Goal: Communication & Community: Answer question/provide support

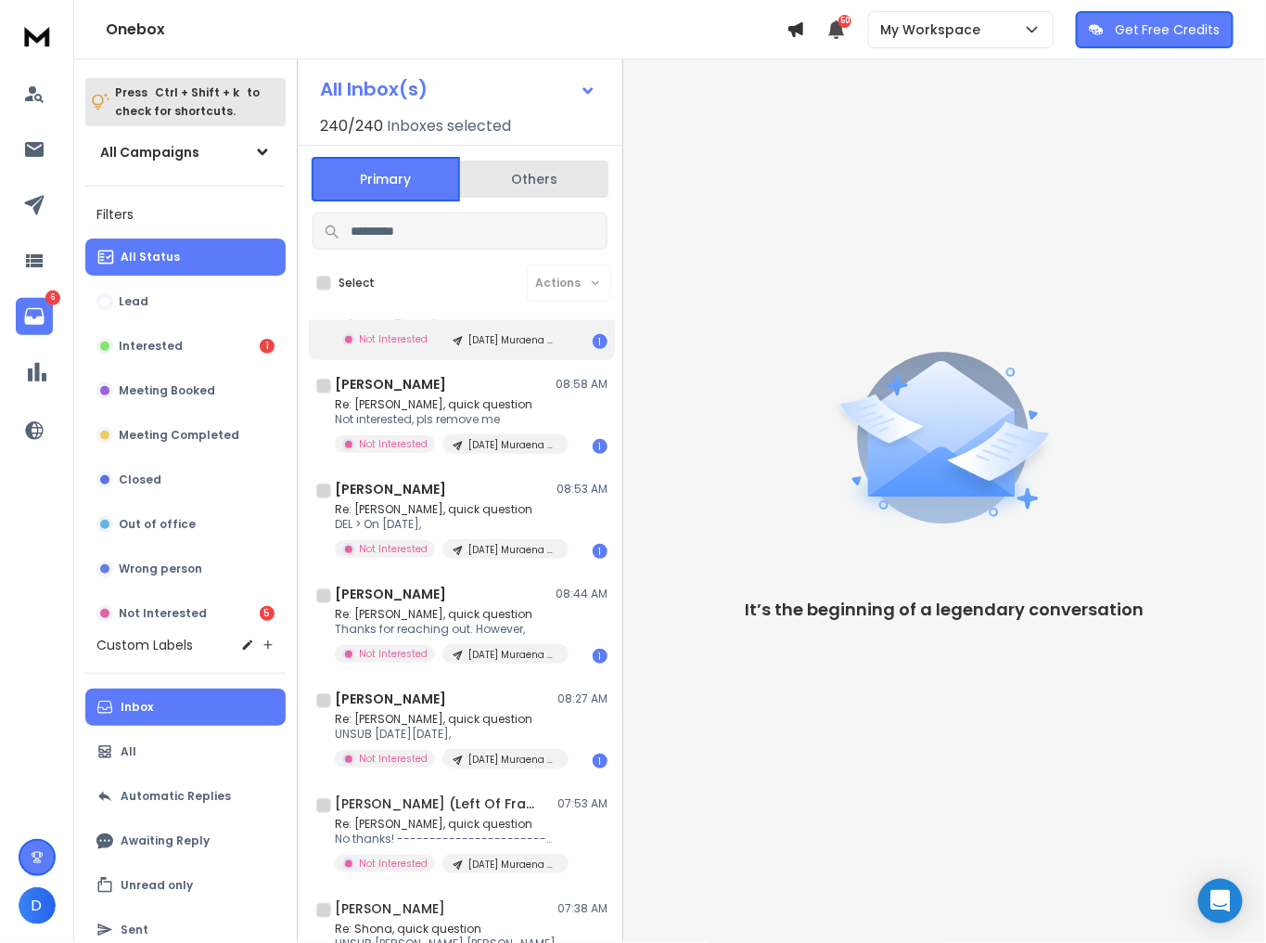
scroll to position [206, 0]
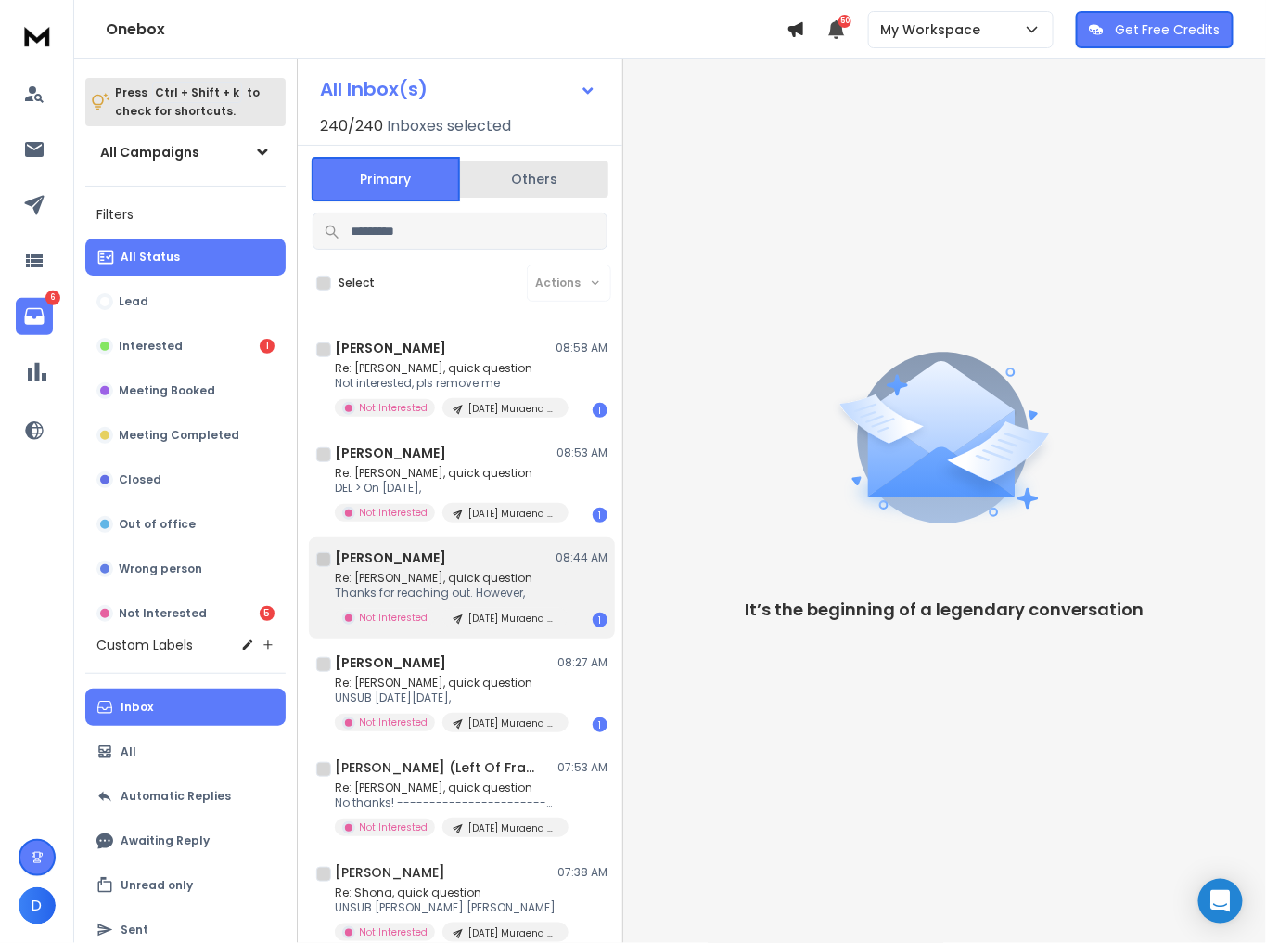
click at [508, 582] on p "Re: [PERSON_NAME], quick question" at bounding box center [446, 578] width 223 height 15
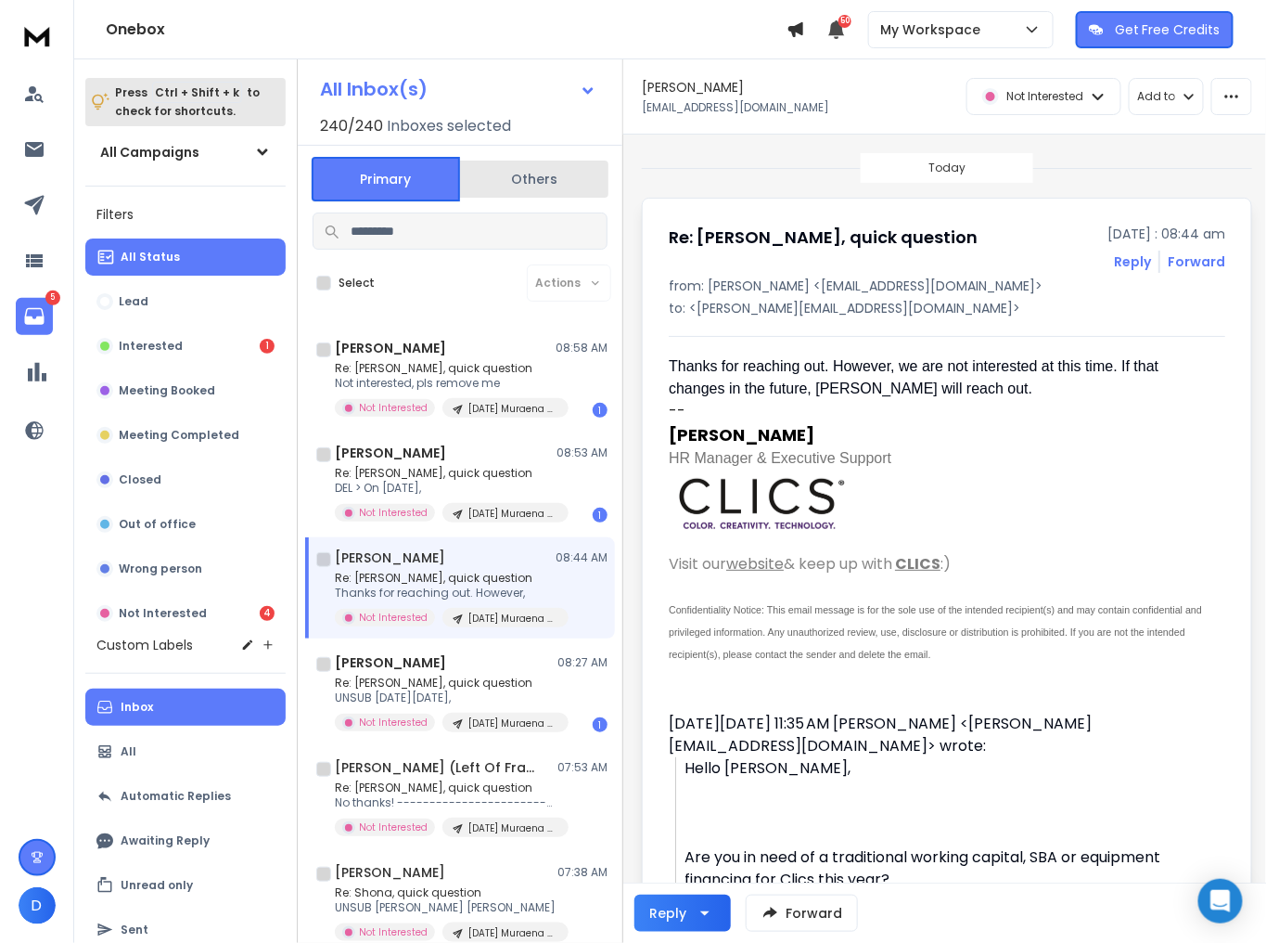
click at [675, 913] on div "Reply" at bounding box center [667, 913] width 37 height 19
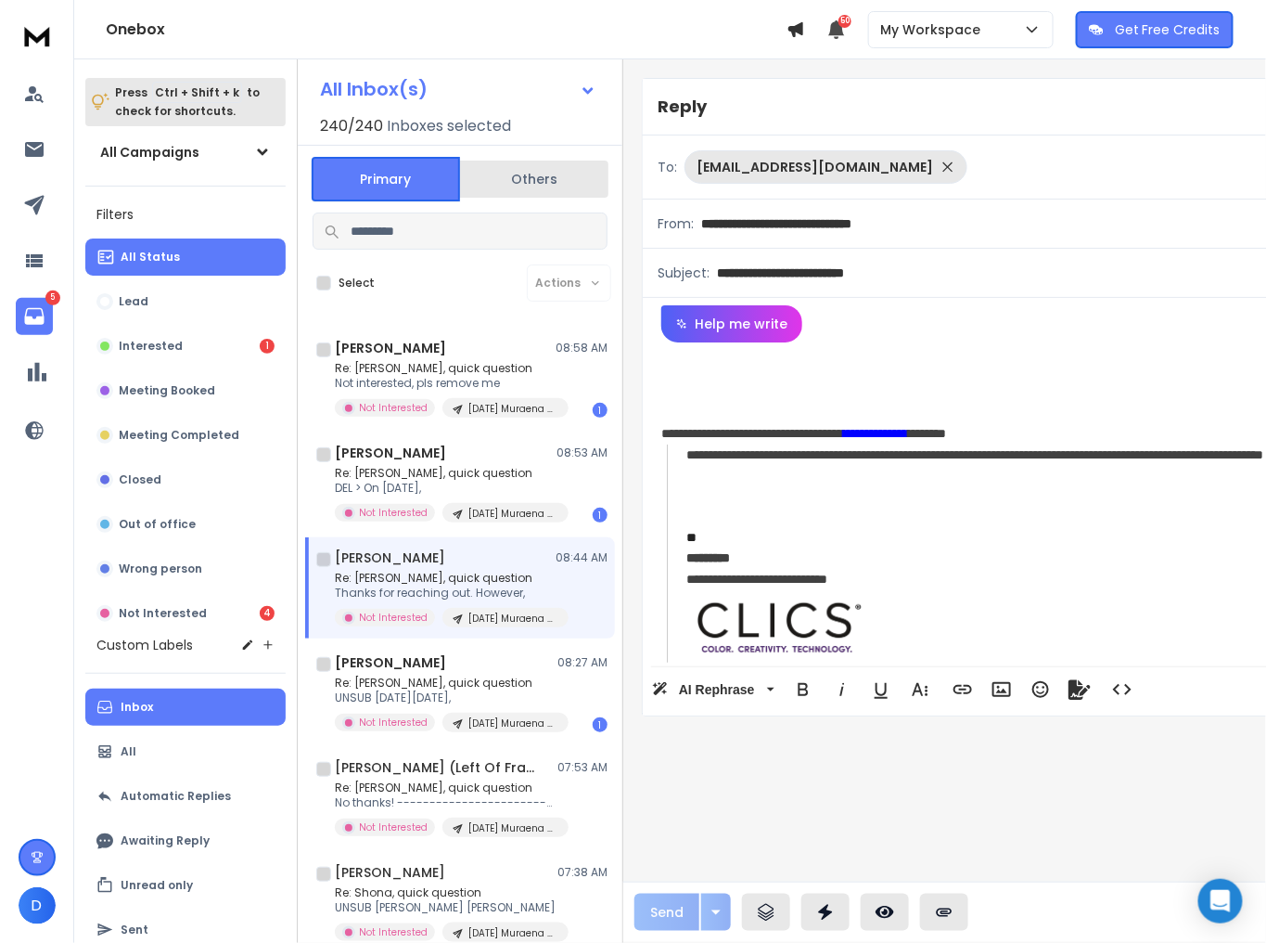
click at [708, 376] on div "To enrich screen reader interactions, please activate Accessibility in Grammarl…" at bounding box center [1111, 371] width 898 height 20
click at [661, 910] on button "Send" at bounding box center [667, 912] width 65 height 37
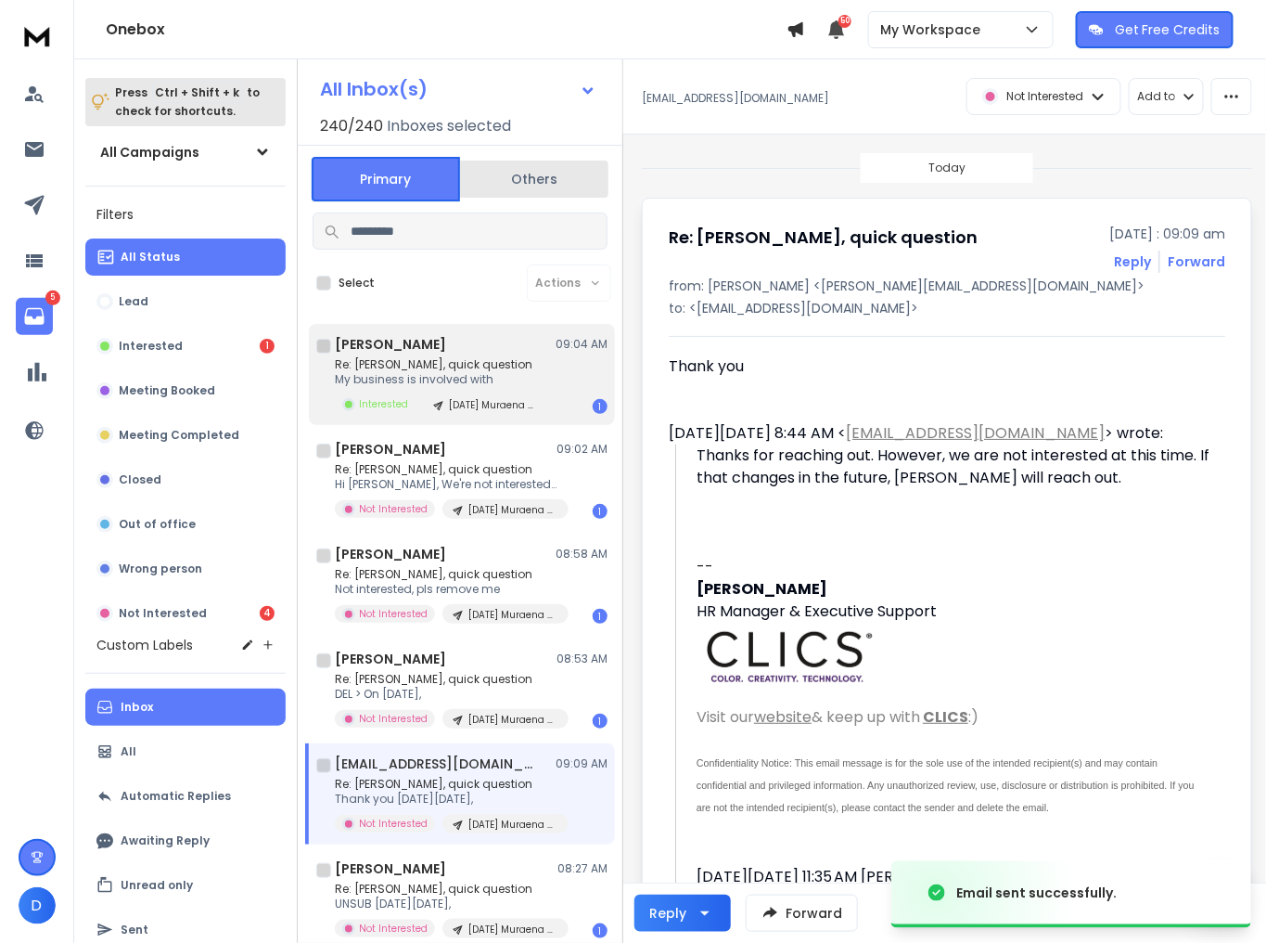
click at [446, 357] on p "Re: [PERSON_NAME], quick question" at bounding box center [442, 364] width 214 height 15
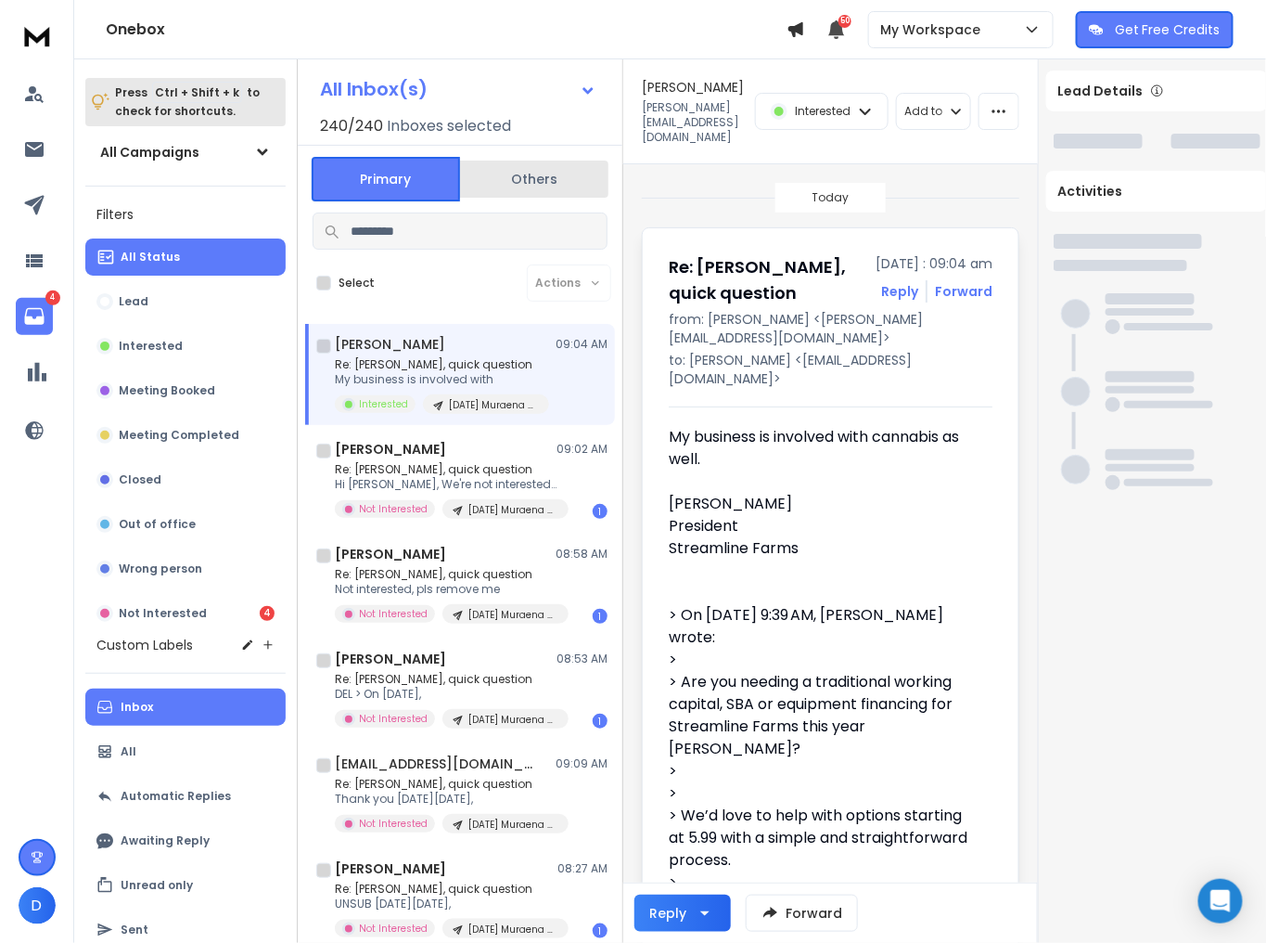
click at [664, 919] on div "Reply" at bounding box center [667, 913] width 37 height 19
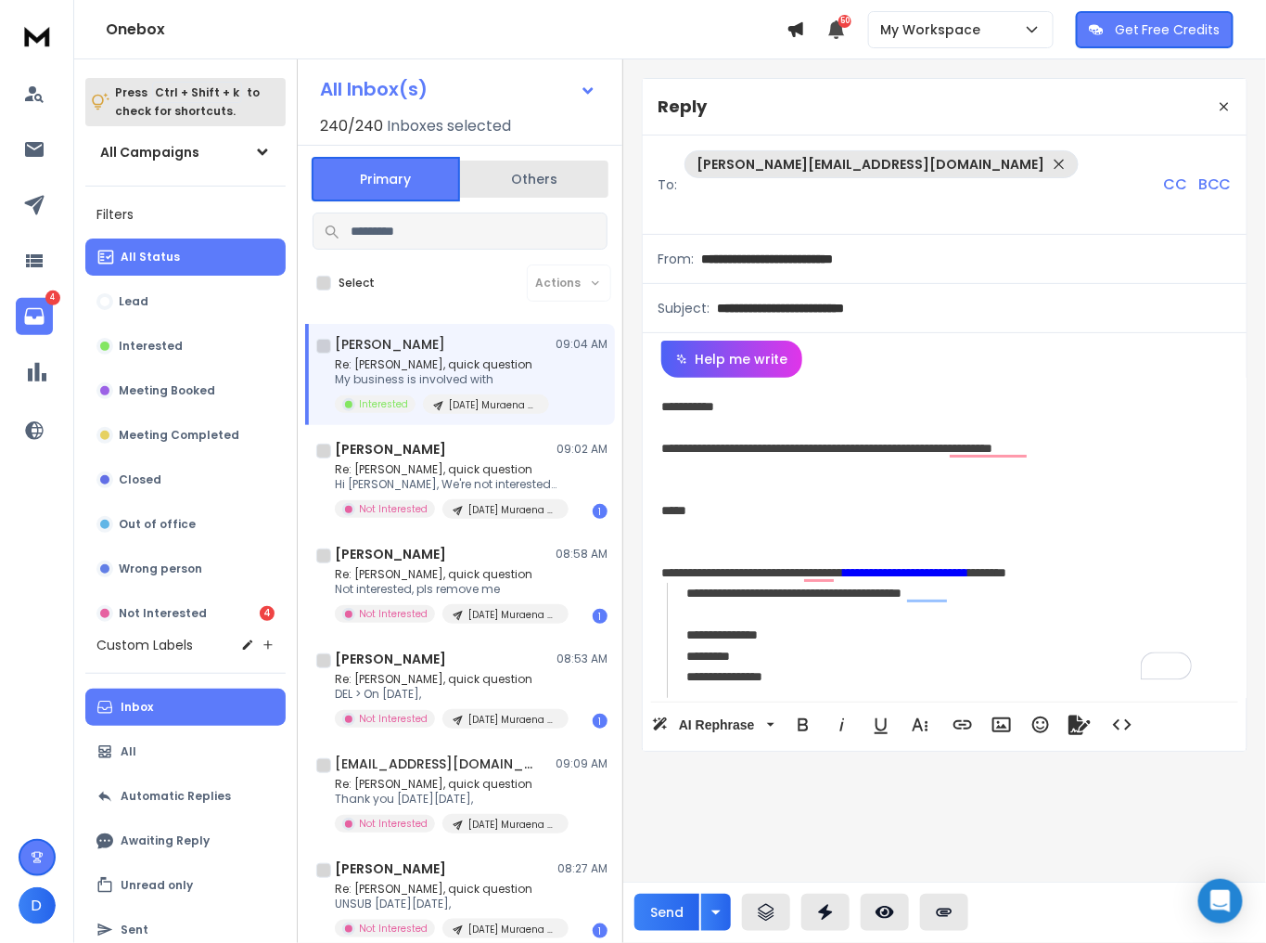
click at [1107, 406] on div "**********" at bounding box center [927, 458] width 531 height 124
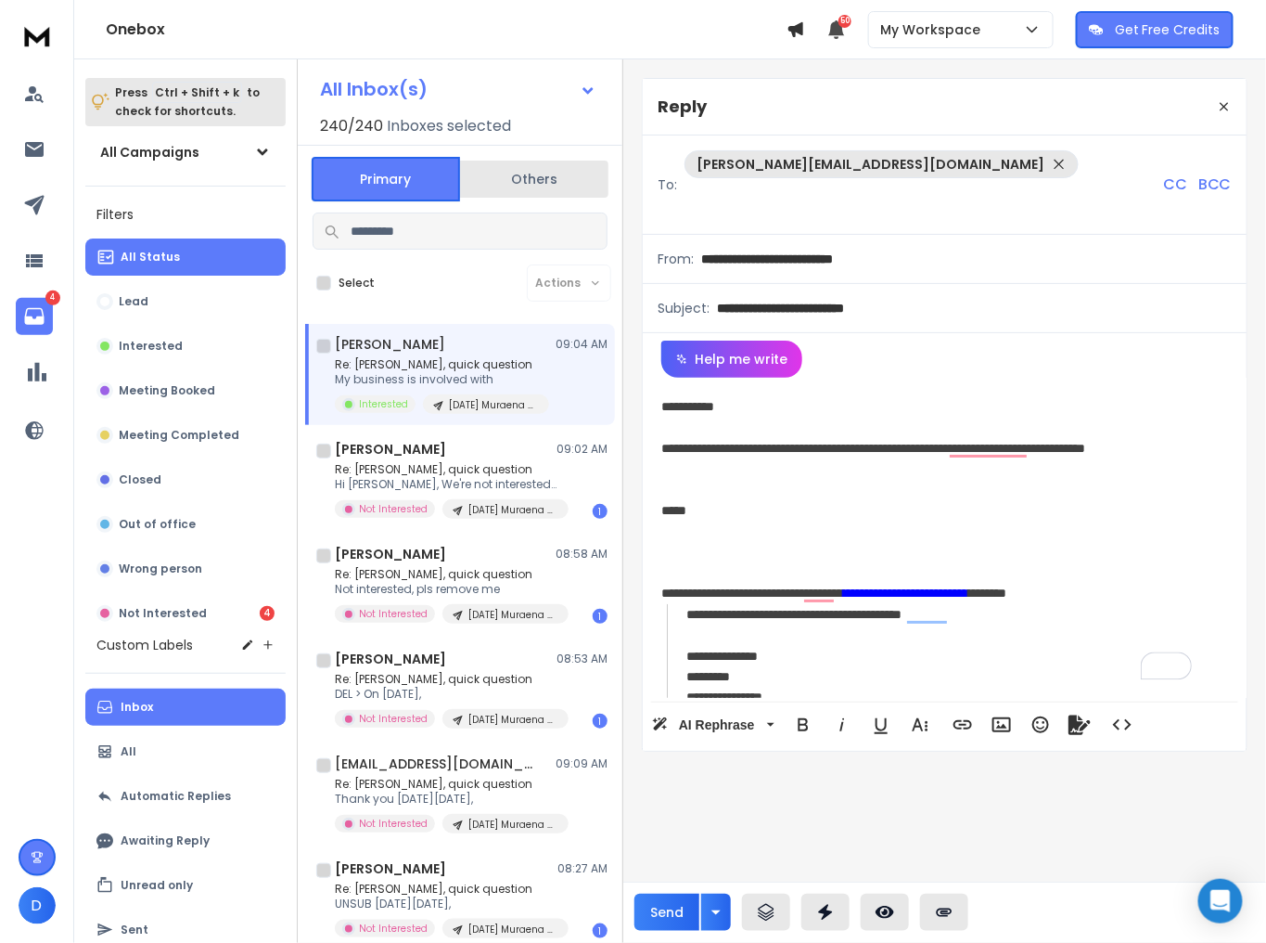
click at [666, 909] on button "Send" at bounding box center [667, 912] width 65 height 37
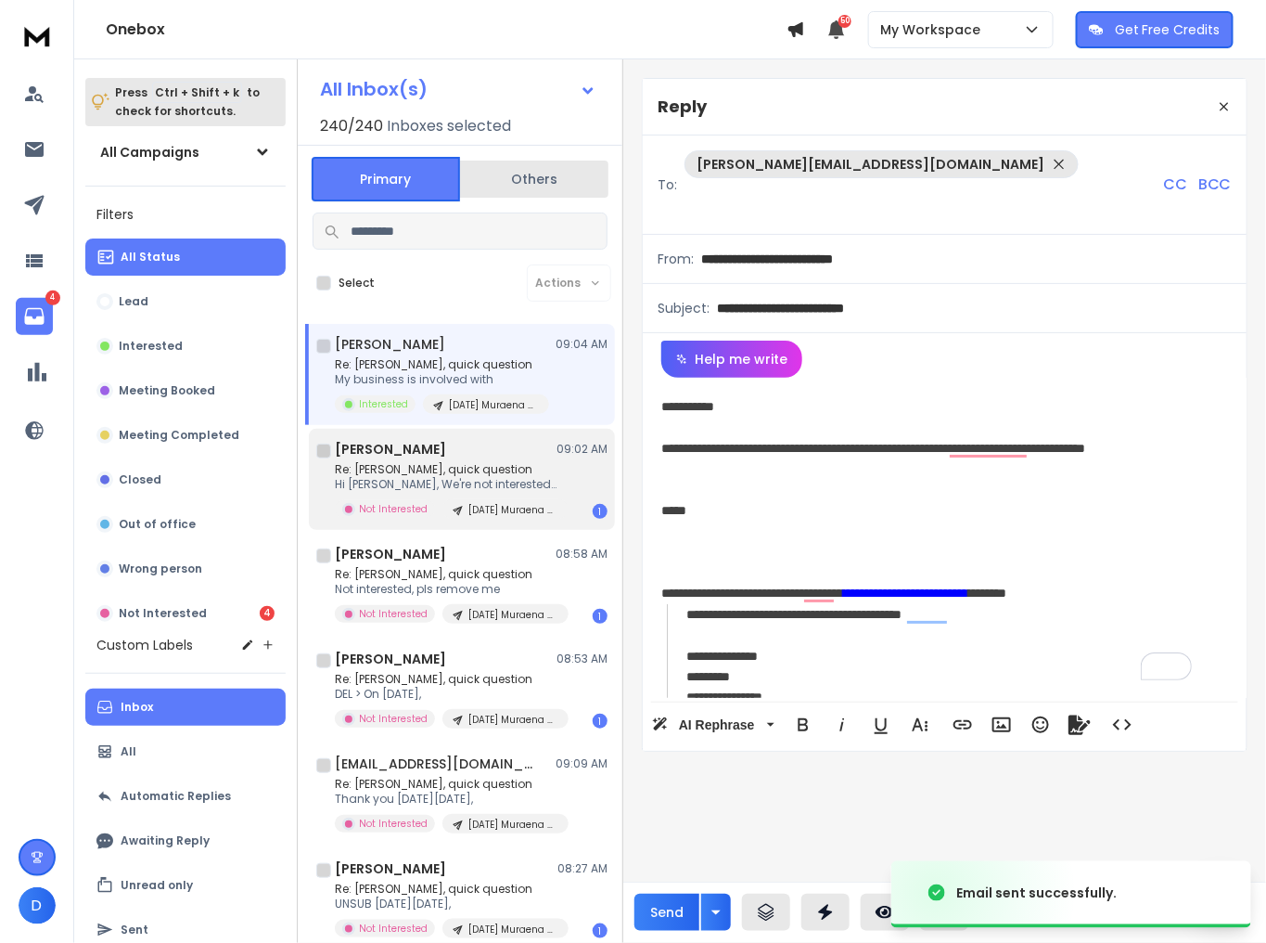
click at [453, 468] on p "Re: [PERSON_NAME], quick question" at bounding box center [446, 469] width 223 height 15
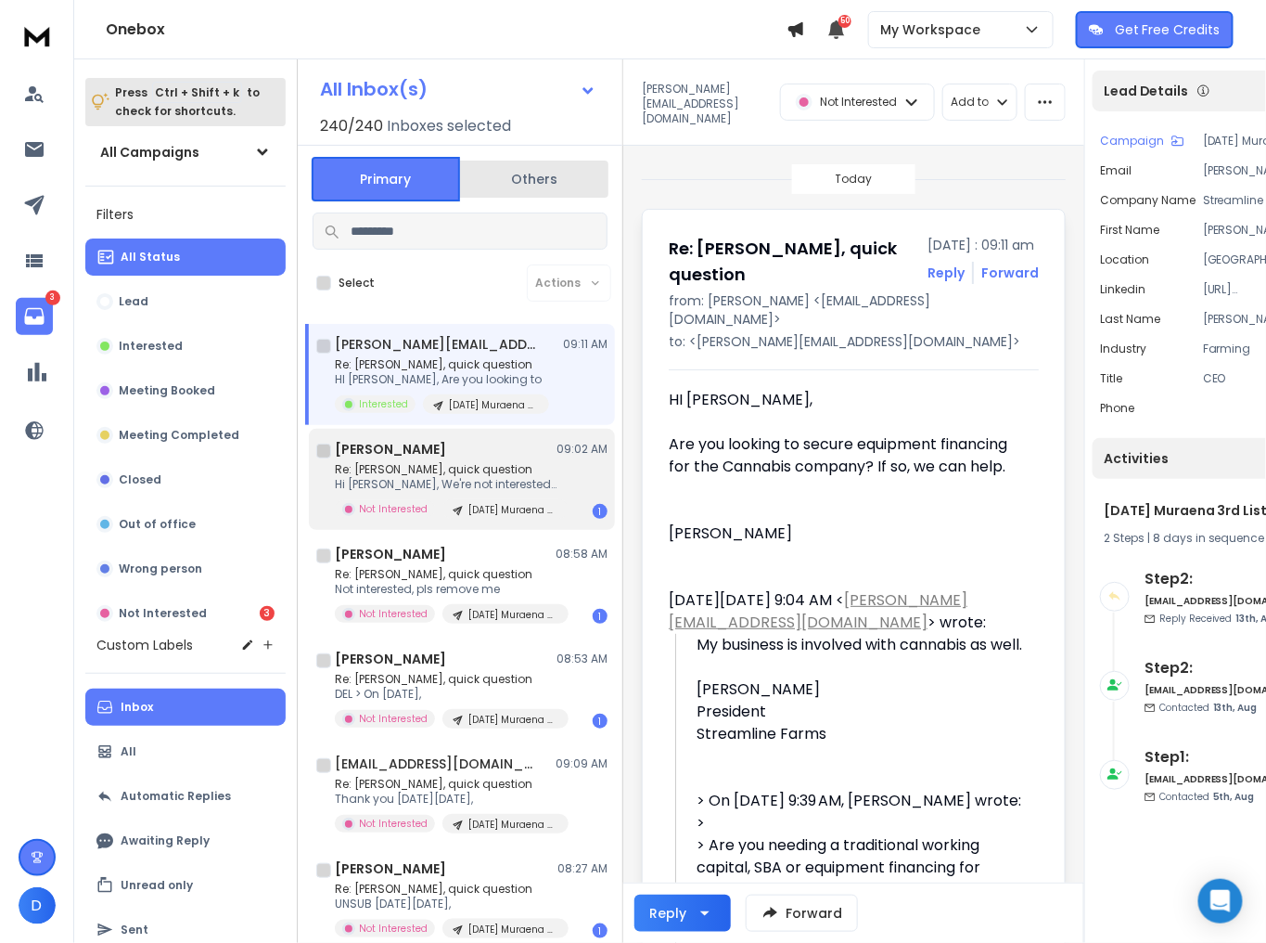
click at [450, 479] on p "Hi [PERSON_NAME], We're not interested, please" at bounding box center [446, 484] width 223 height 15
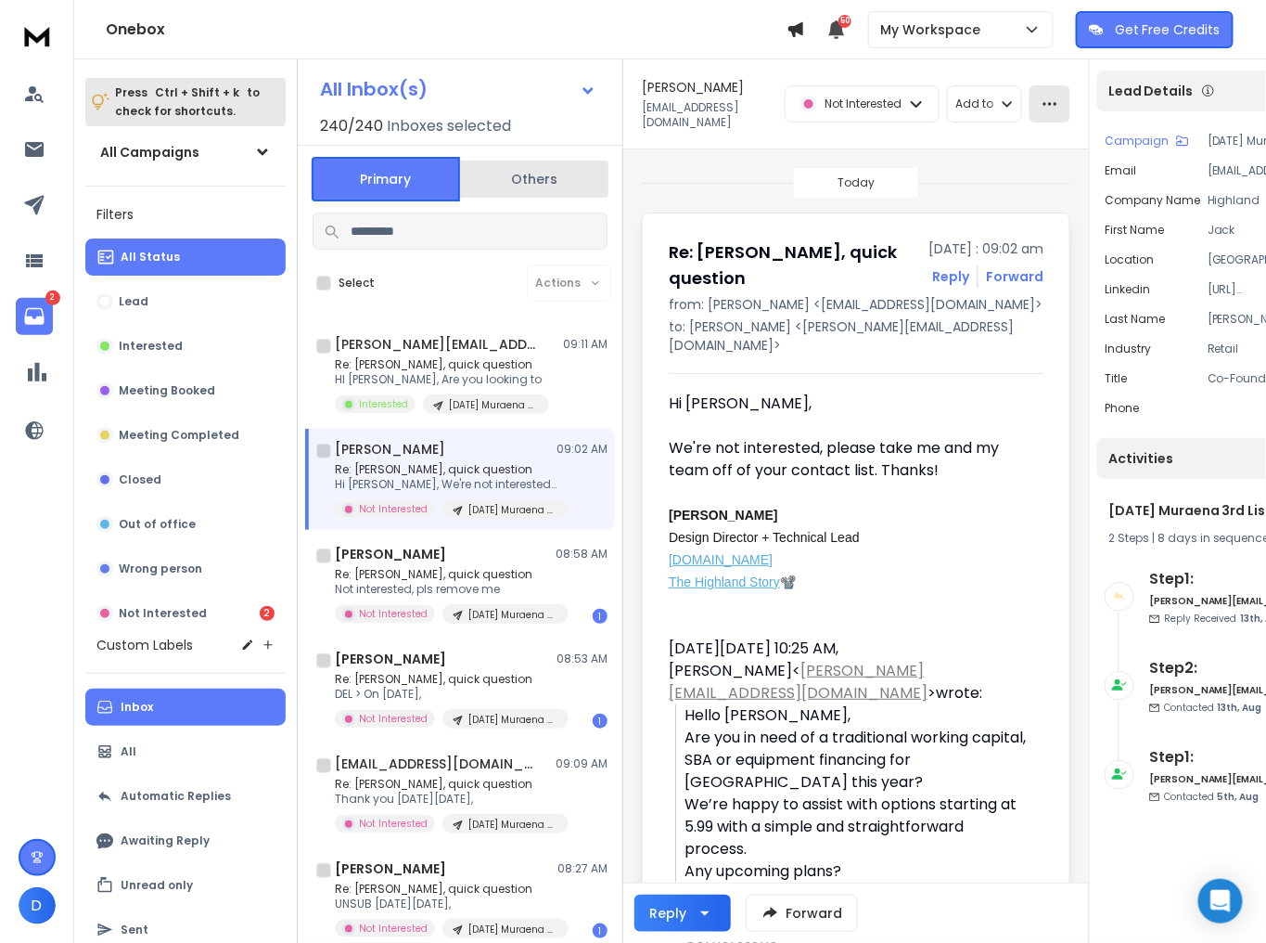
click at [1059, 96] on icon "button" at bounding box center [1050, 104] width 17 height 17
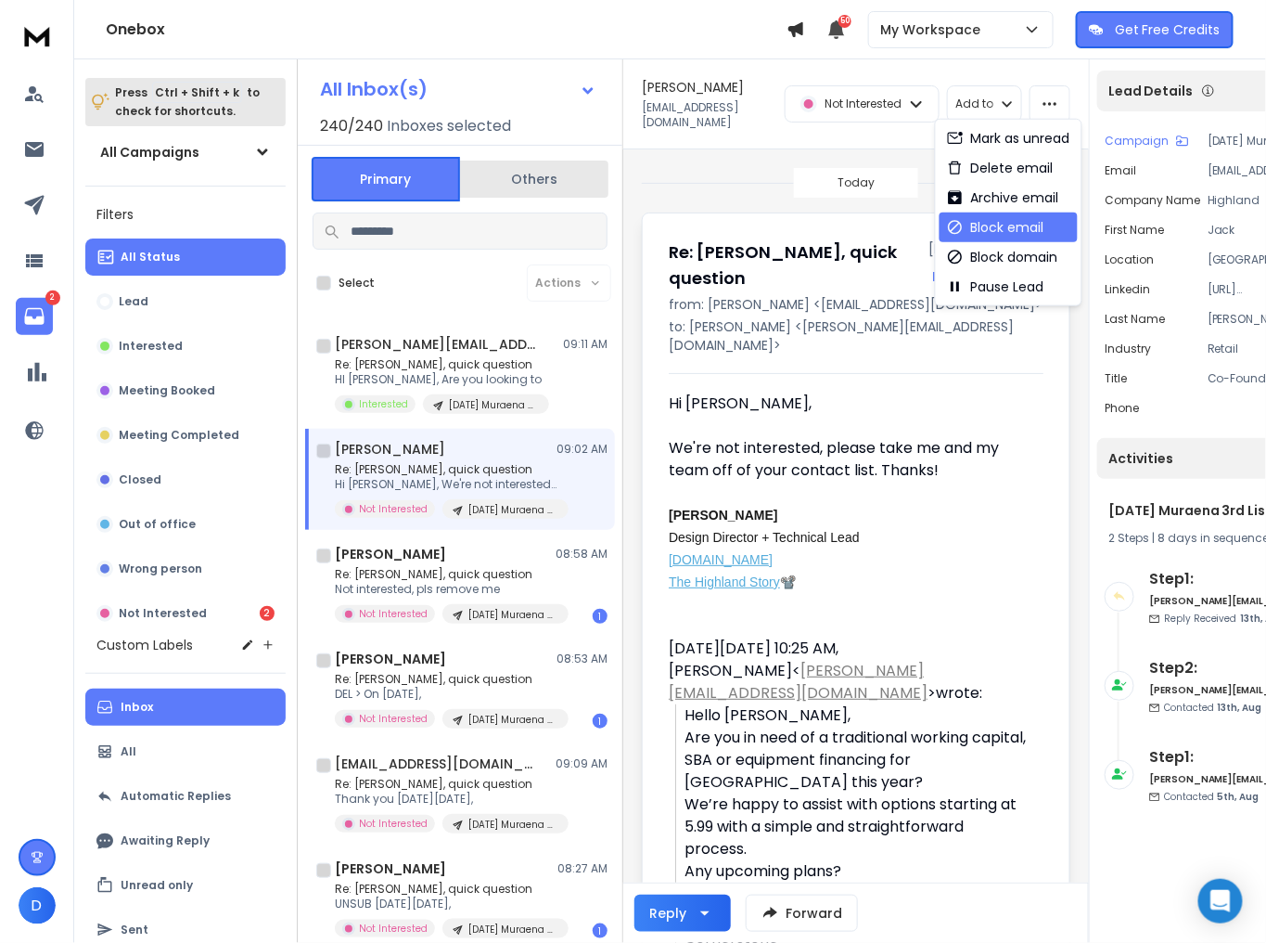
click at [1013, 230] on div "Block email" at bounding box center [995, 227] width 97 height 19
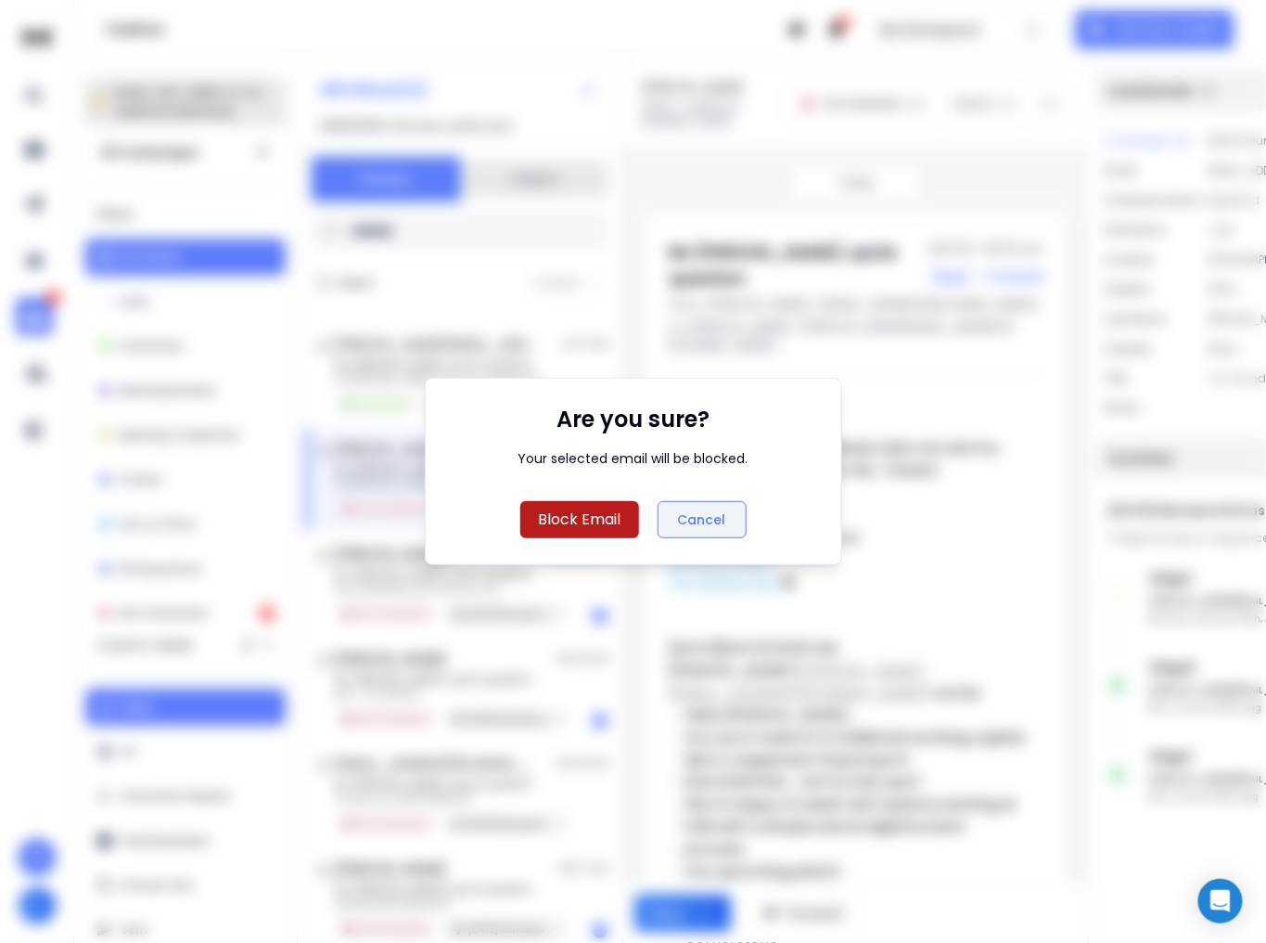
click at [595, 518] on button "Block Email" at bounding box center [580, 519] width 119 height 37
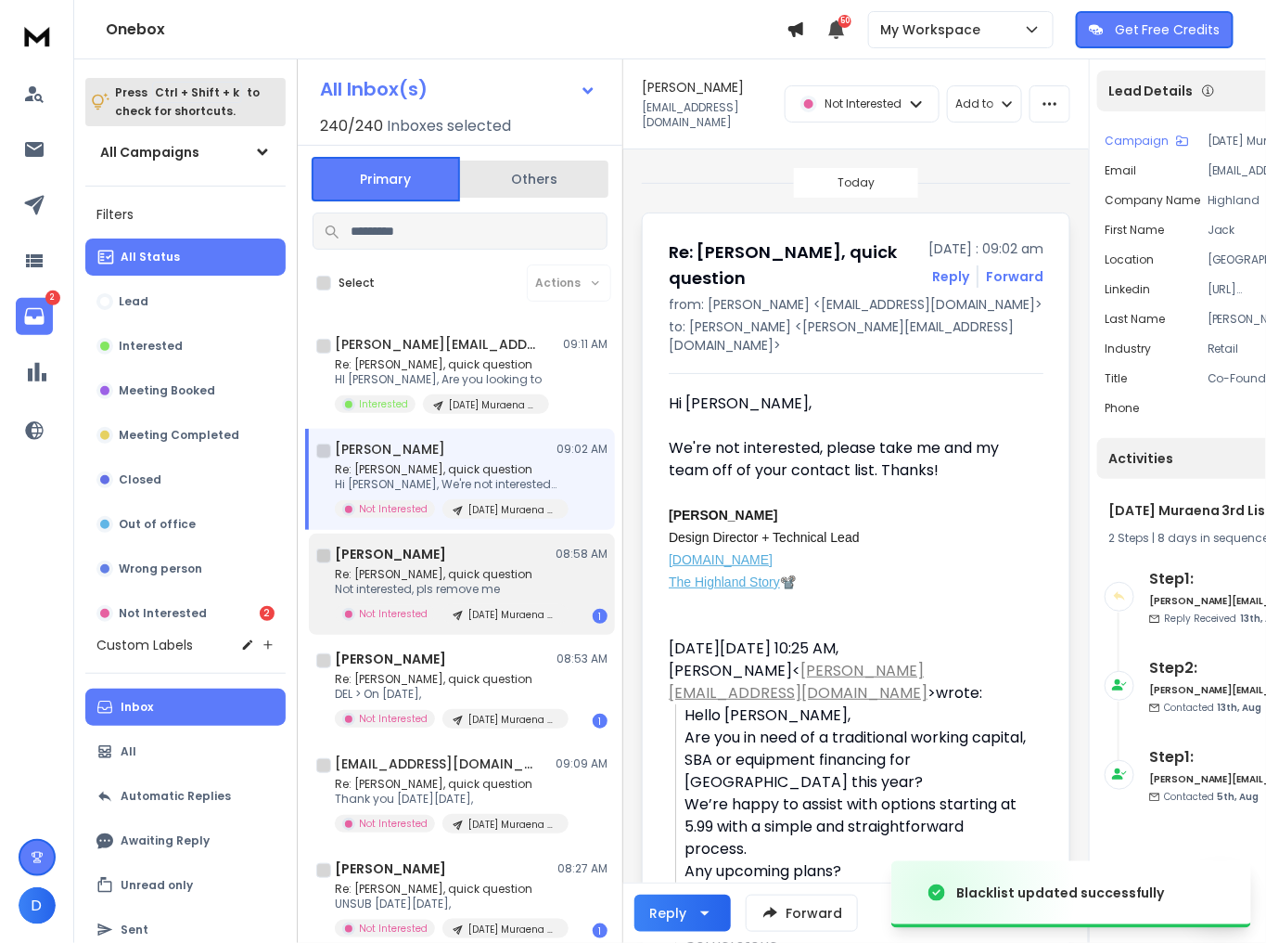
click at [498, 567] on p "Re: [PERSON_NAME], quick question" at bounding box center [446, 574] width 223 height 15
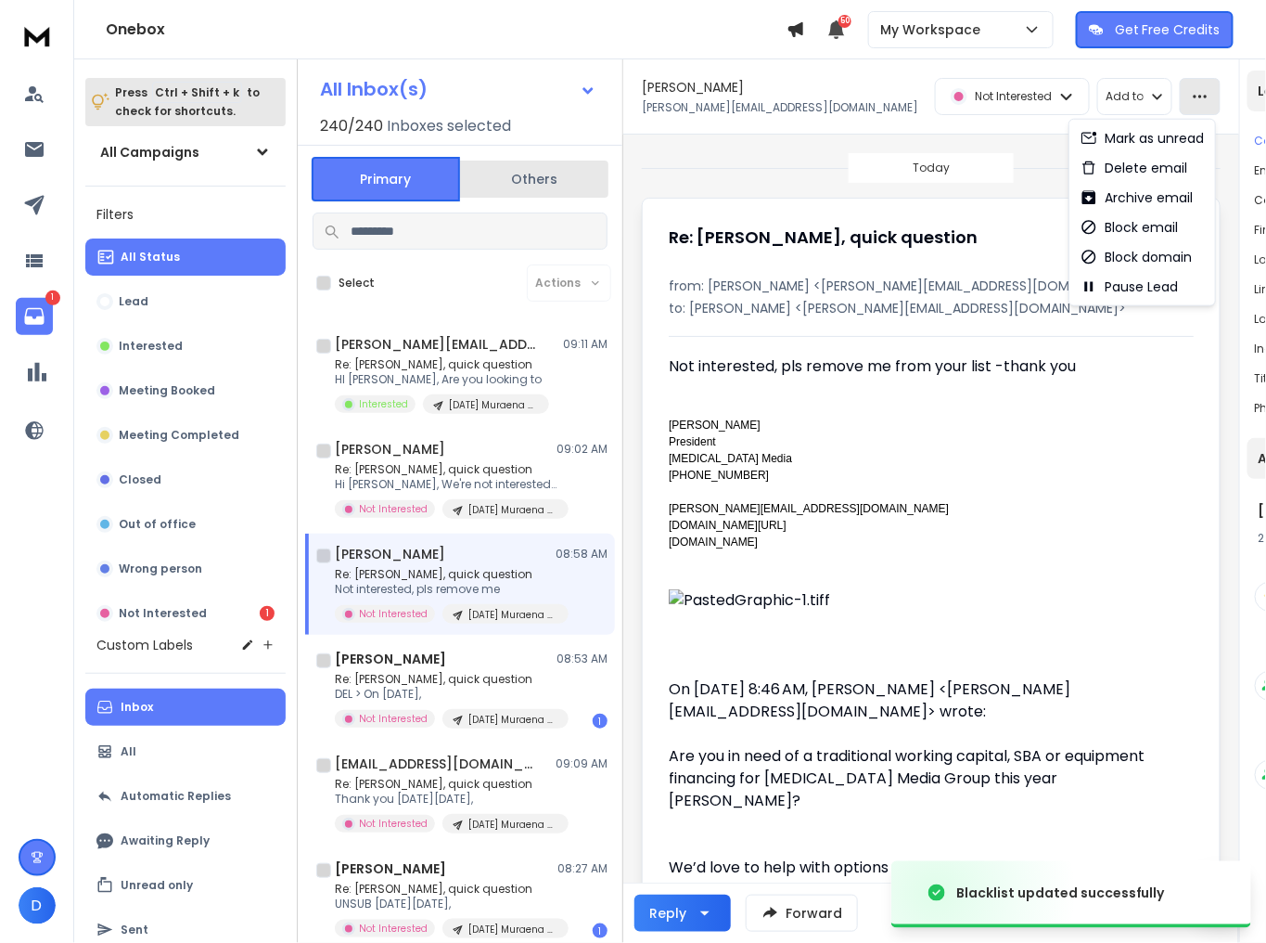
click at [1192, 94] on icon "button" at bounding box center [1200, 96] width 17 height 17
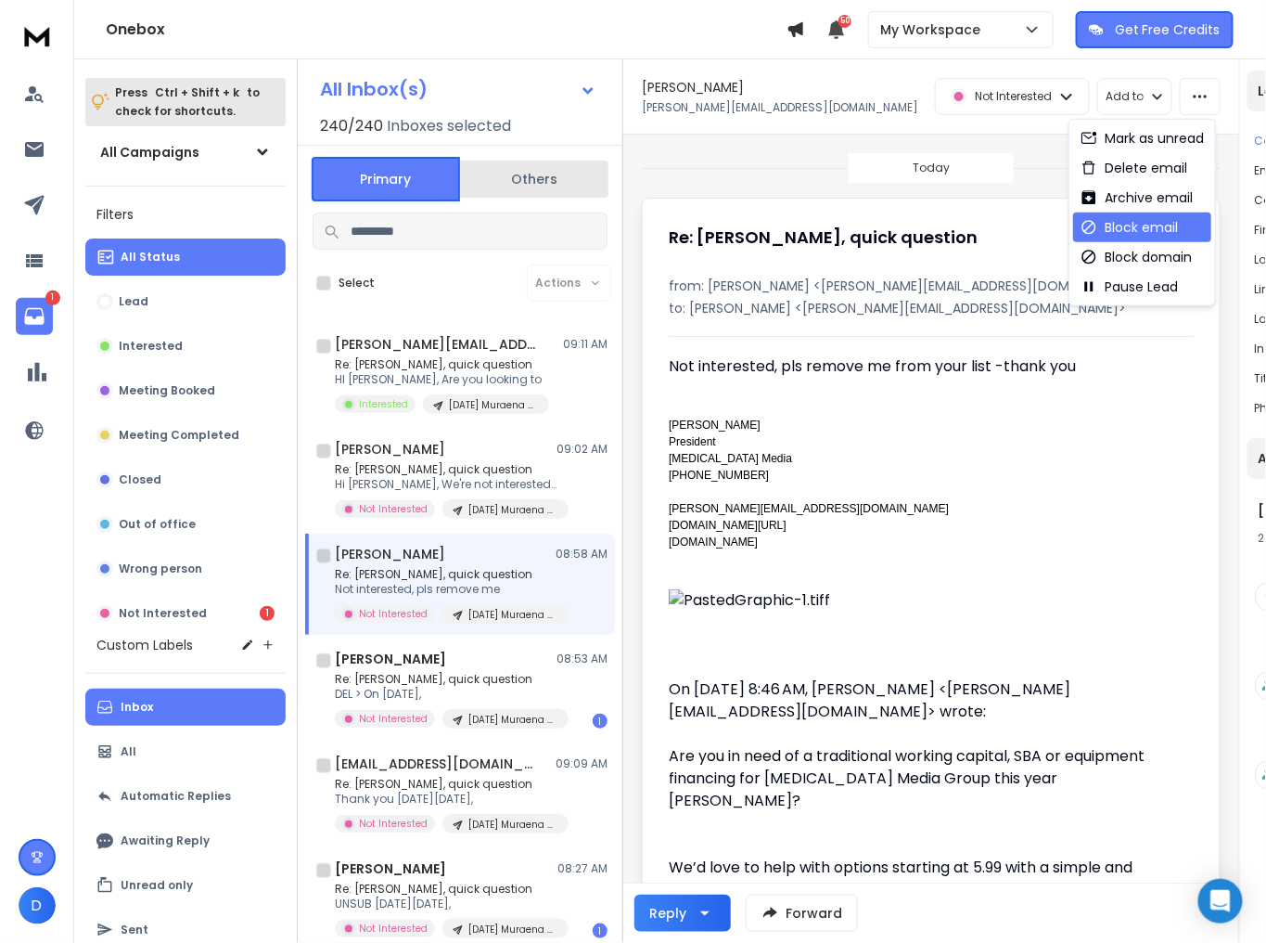
click at [1149, 220] on div "Block email" at bounding box center [1129, 227] width 97 height 19
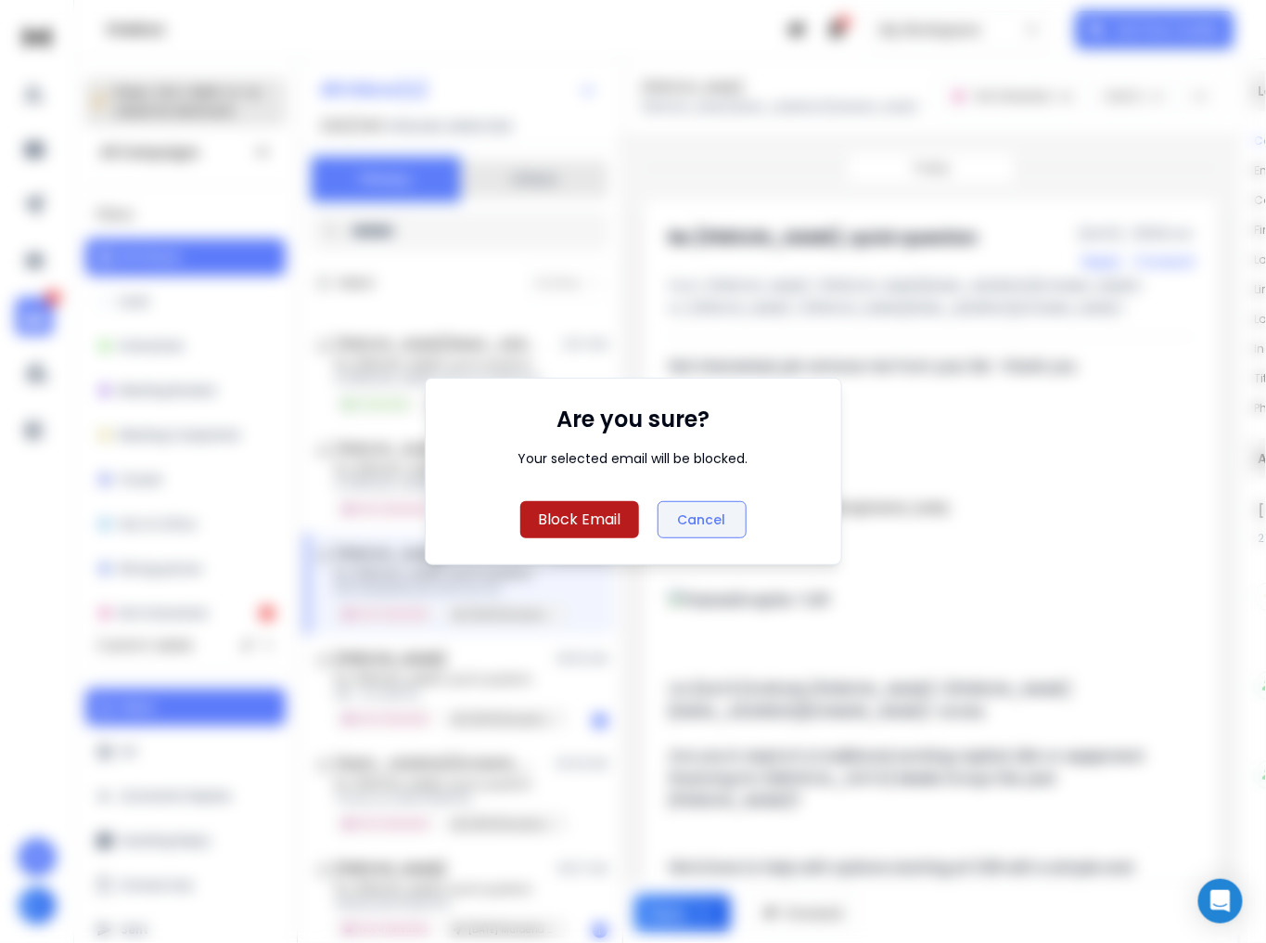
click at [601, 520] on button "Block Email" at bounding box center [580, 519] width 119 height 37
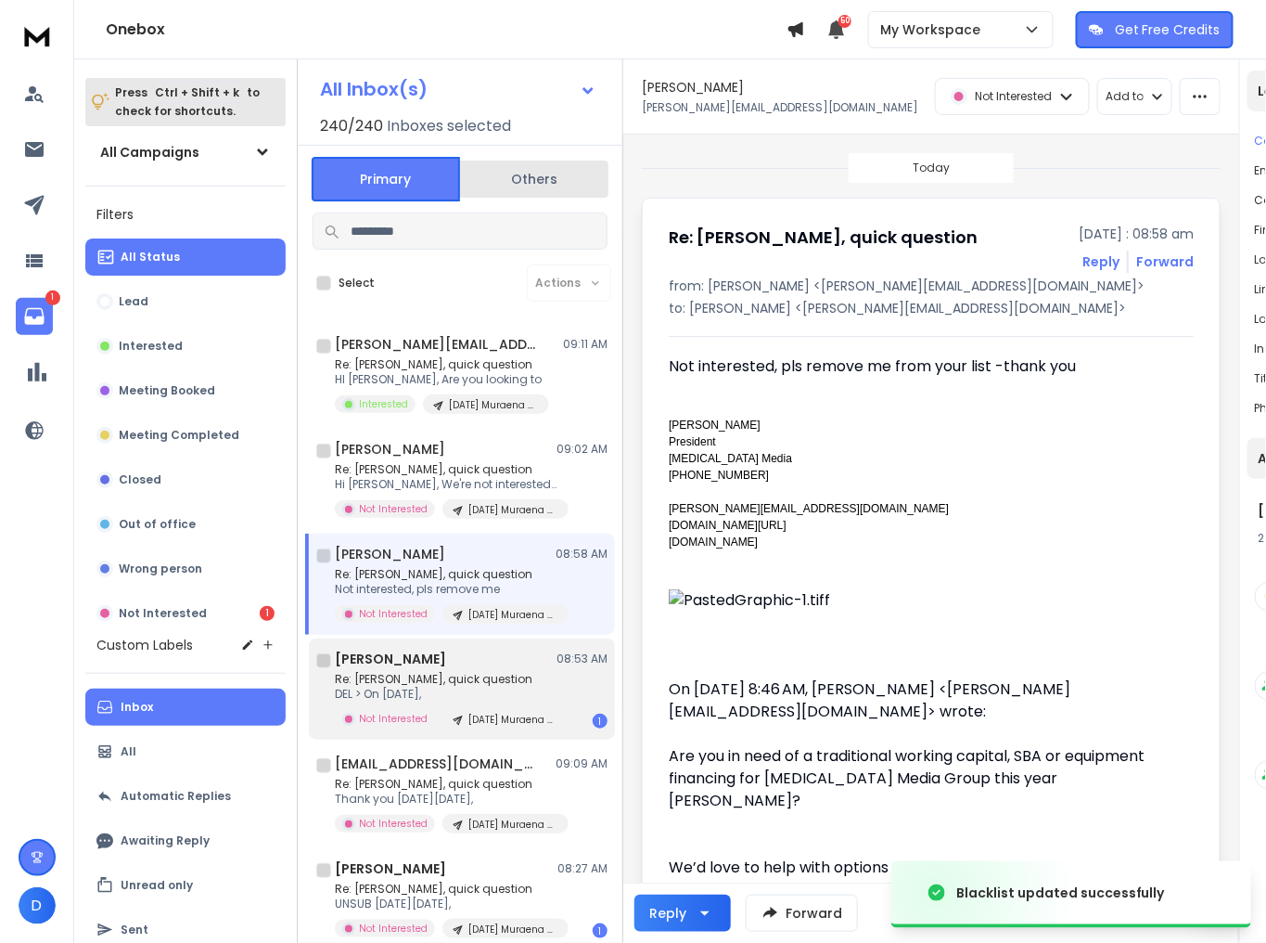
click at [505, 656] on div "[PERSON_NAME] 08:53 AM" at bounding box center [471, 658] width 273 height 19
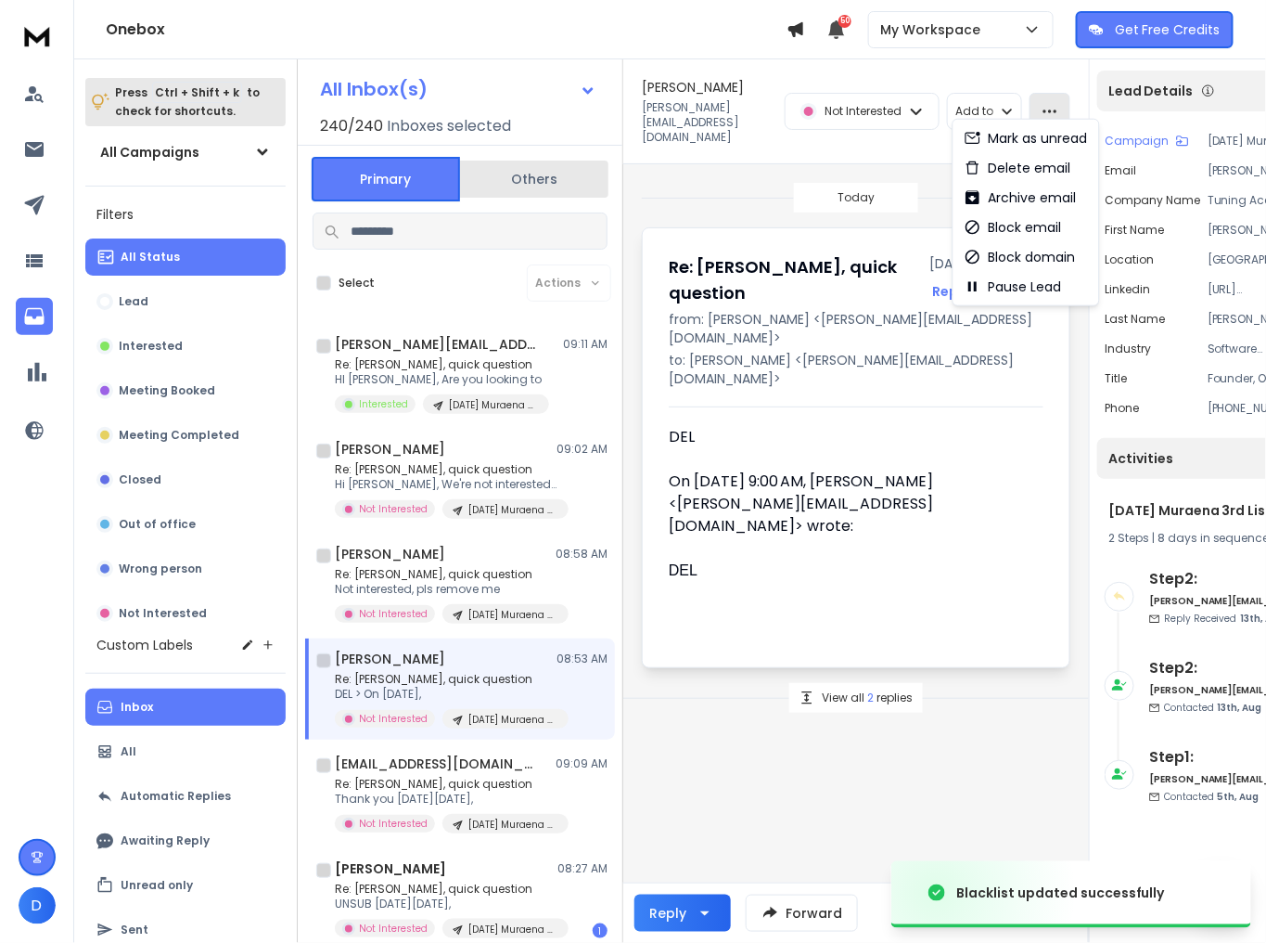
click at [1058, 109] on icon "button" at bounding box center [1051, 110] width 14 height 3
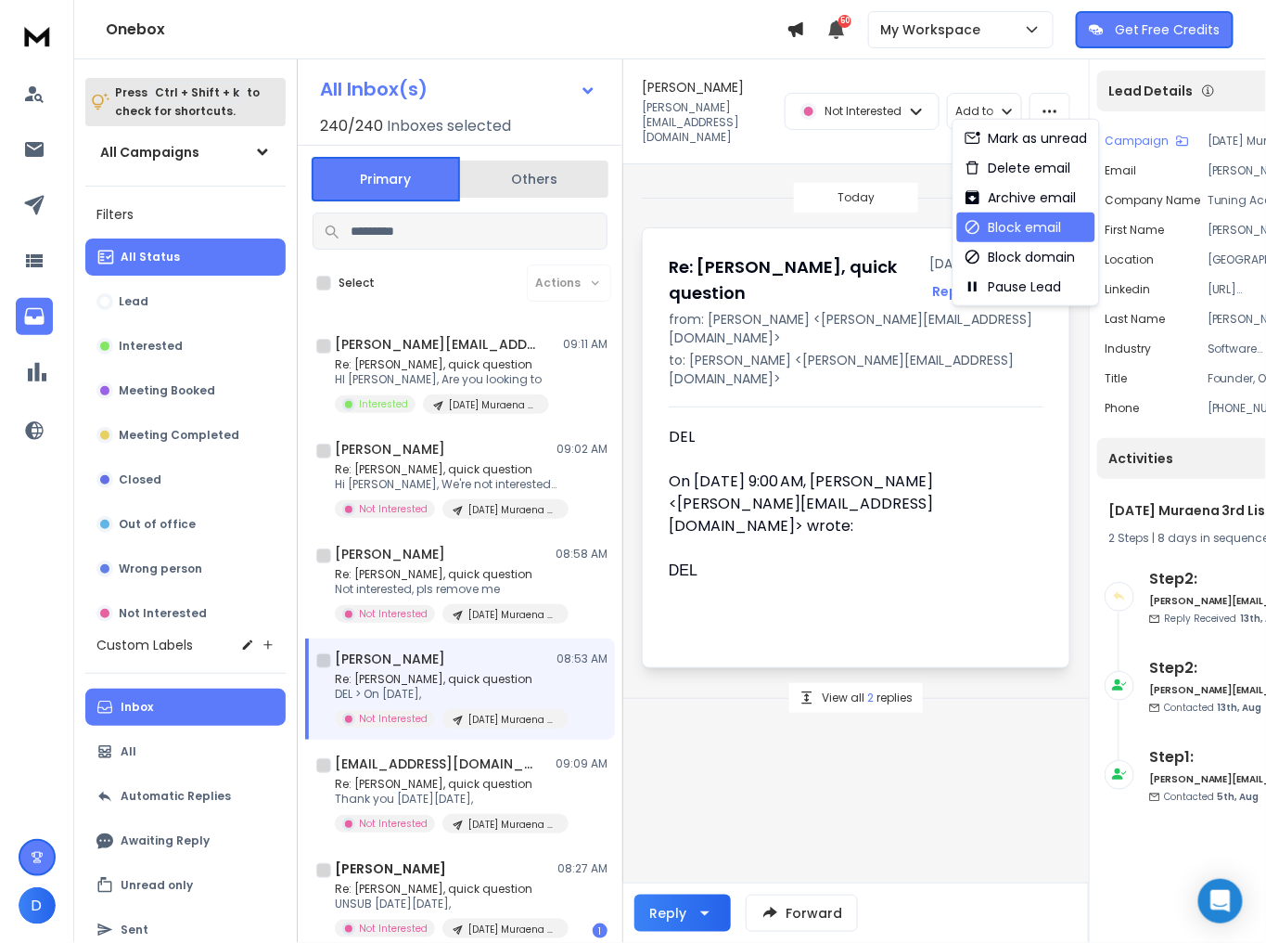
click at [1034, 228] on div "Block email" at bounding box center [1013, 227] width 97 height 19
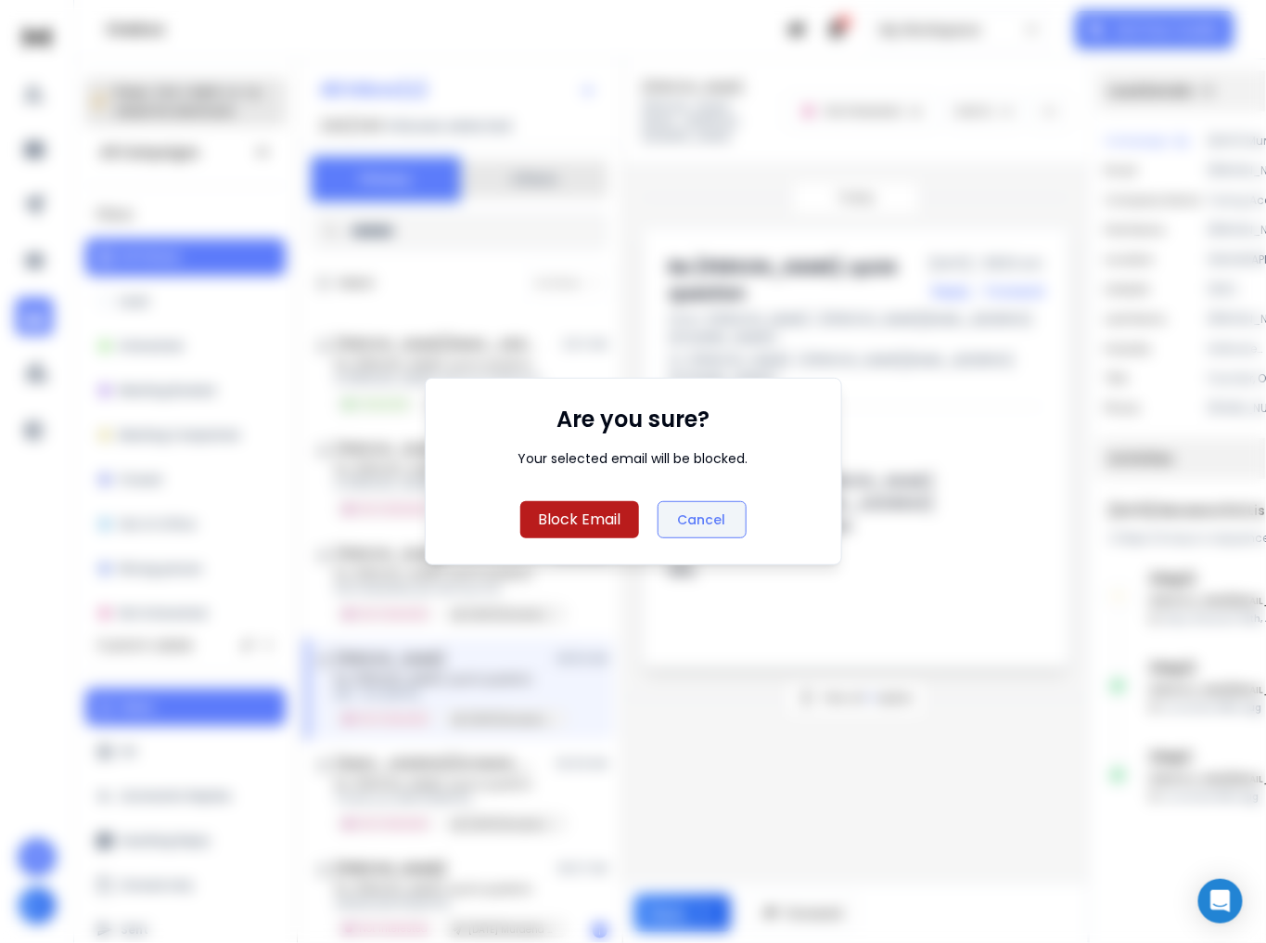
click at [576, 525] on button "Block Email" at bounding box center [580, 519] width 119 height 37
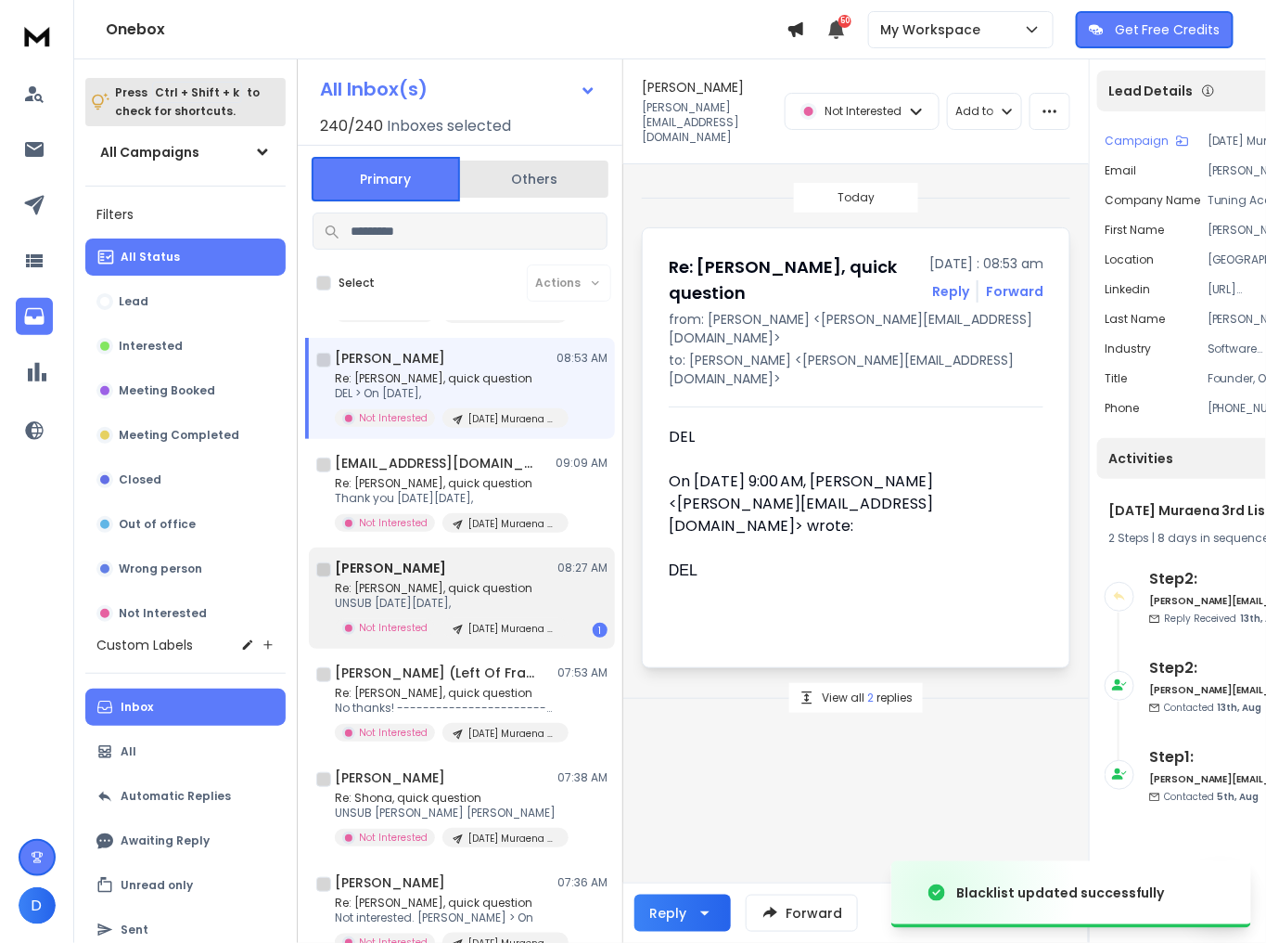
scroll to position [309, 0]
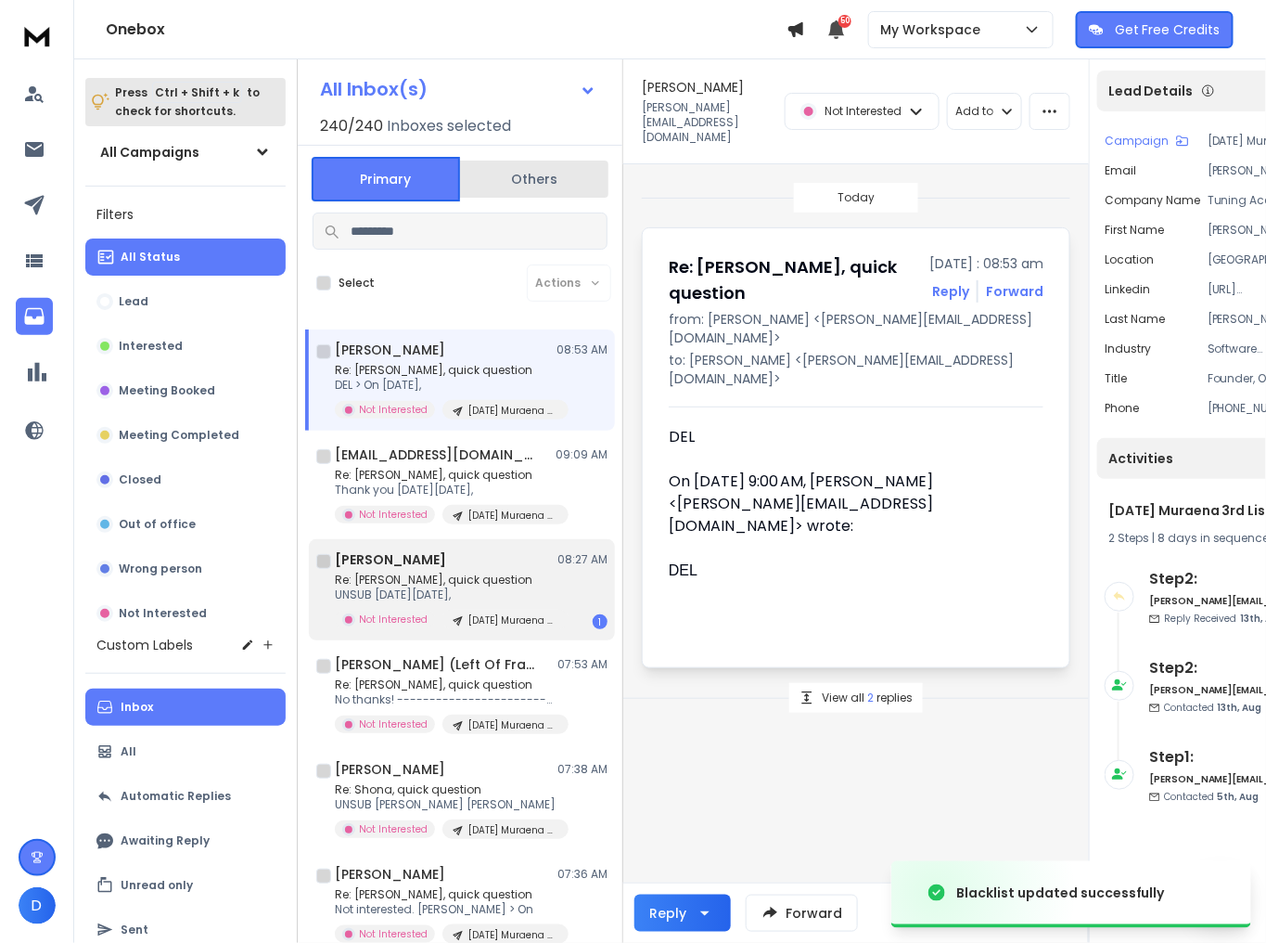
click at [494, 575] on p "Re: [PERSON_NAME], quick question" at bounding box center [446, 579] width 223 height 15
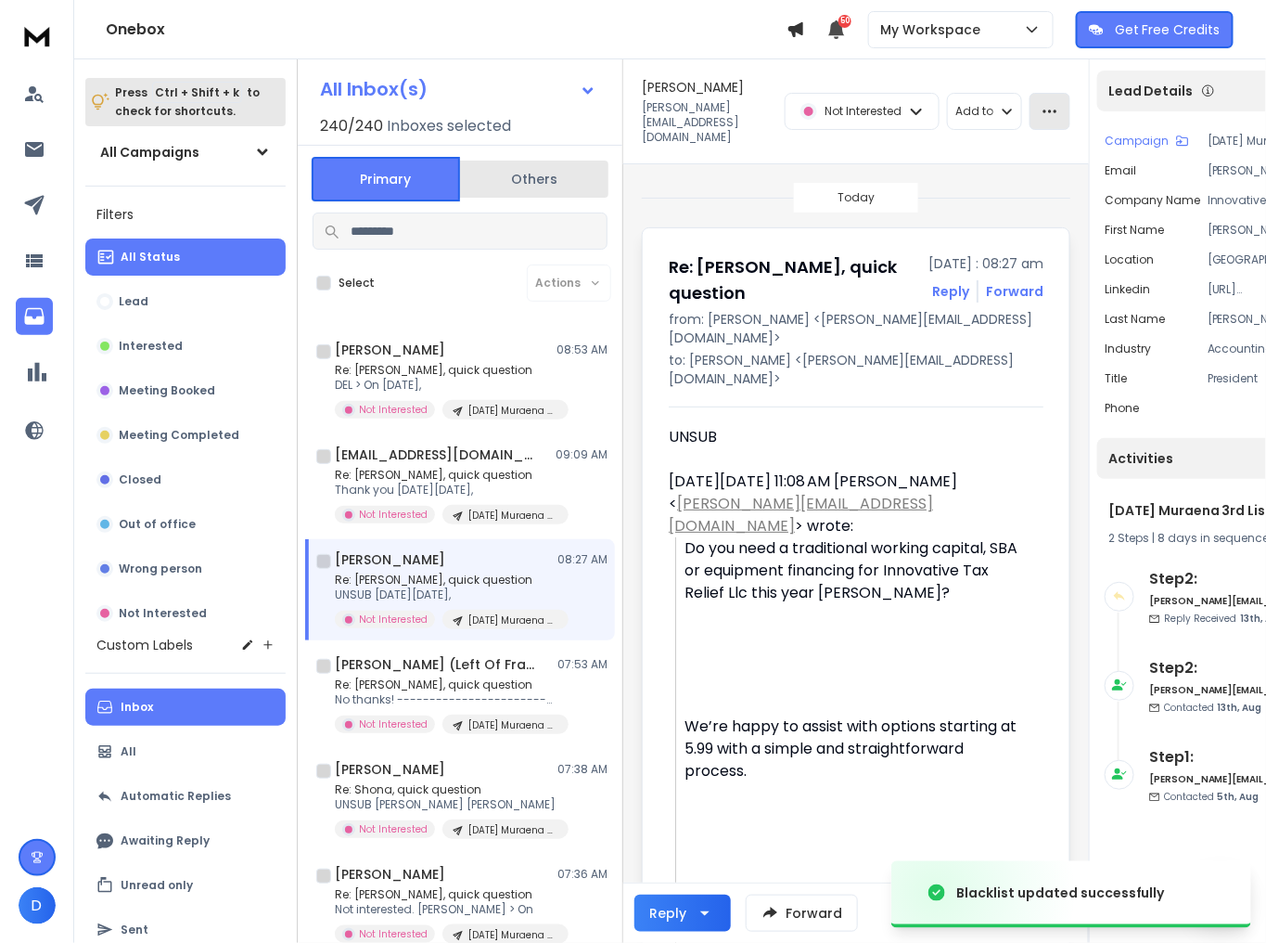
click at [1059, 103] on icon "button" at bounding box center [1050, 111] width 17 height 17
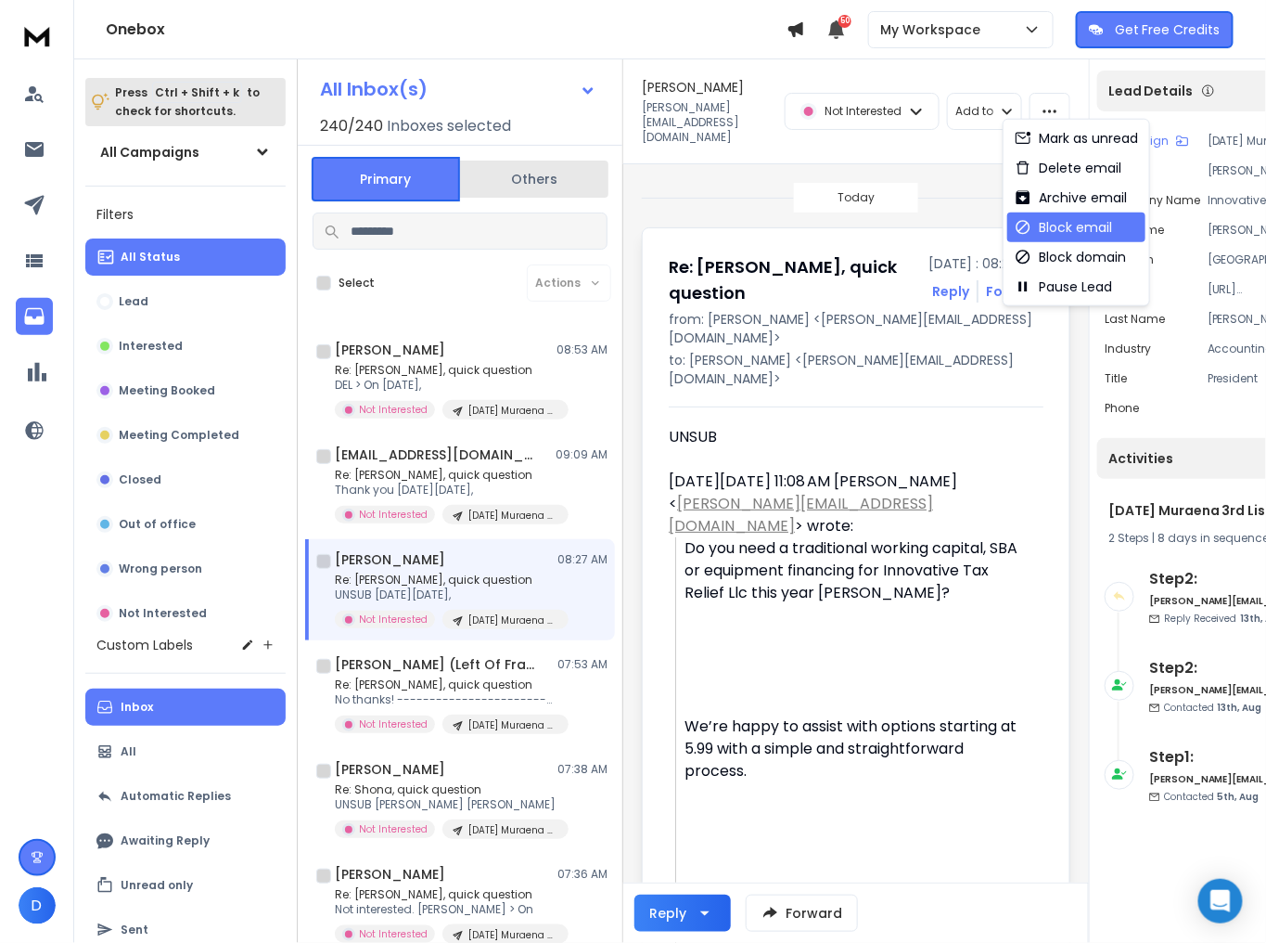
click at [1073, 219] on div "Block email" at bounding box center [1063, 227] width 97 height 19
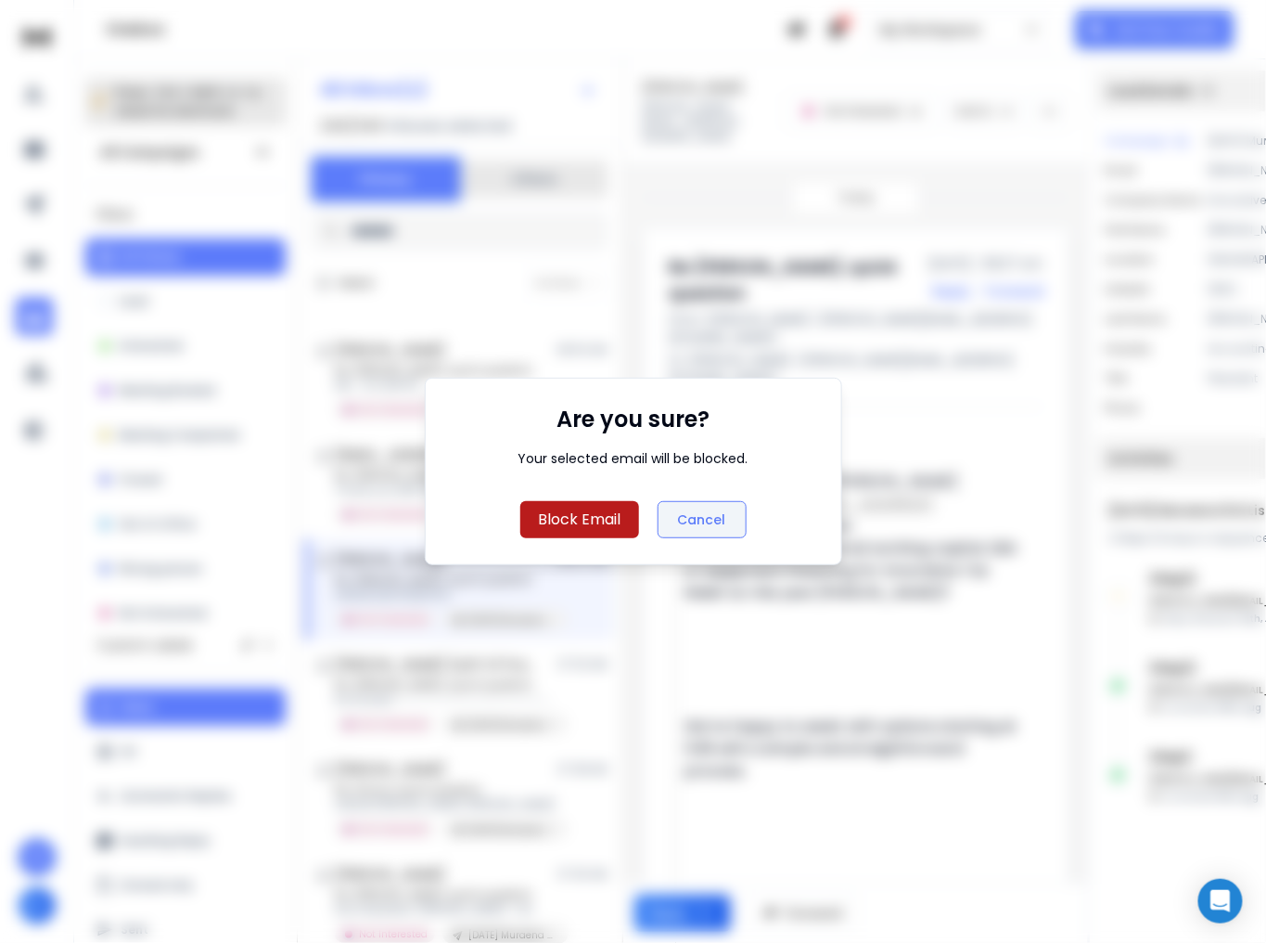
click at [604, 525] on button "Block Email" at bounding box center [580, 519] width 119 height 37
